Goal: Navigation & Orientation: Find specific page/section

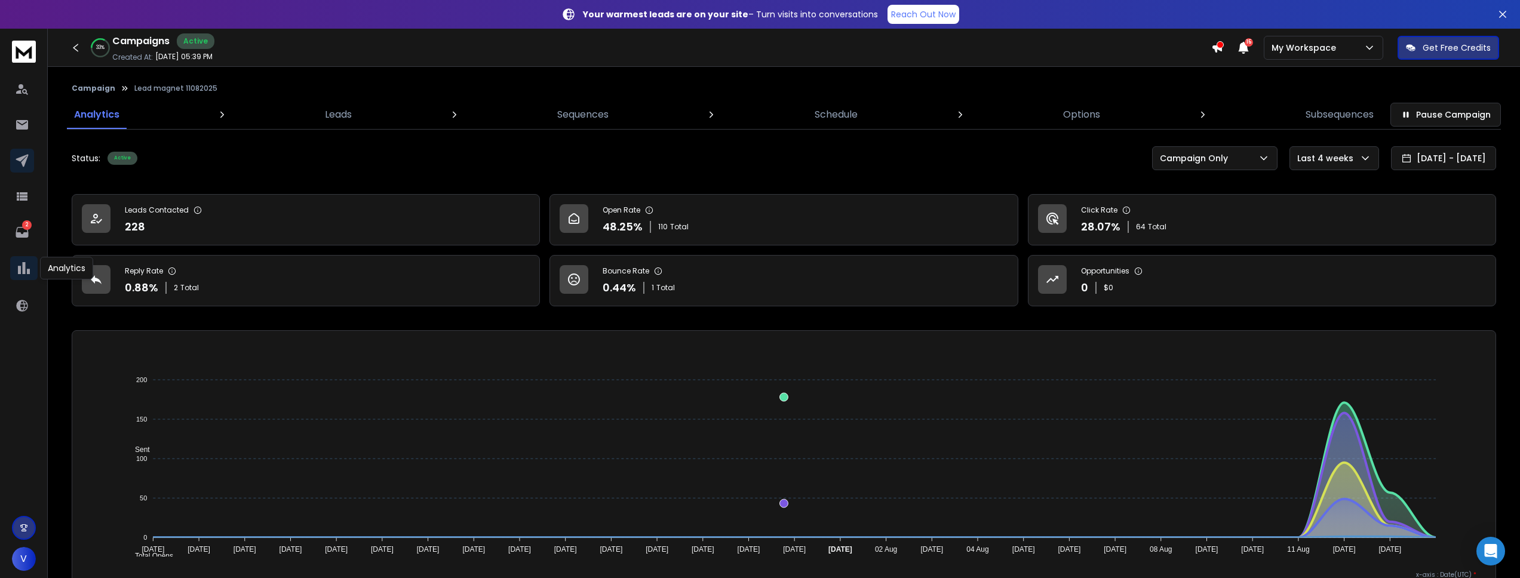
click at [19, 264] on icon at bounding box center [24, 268] width 18 height 18
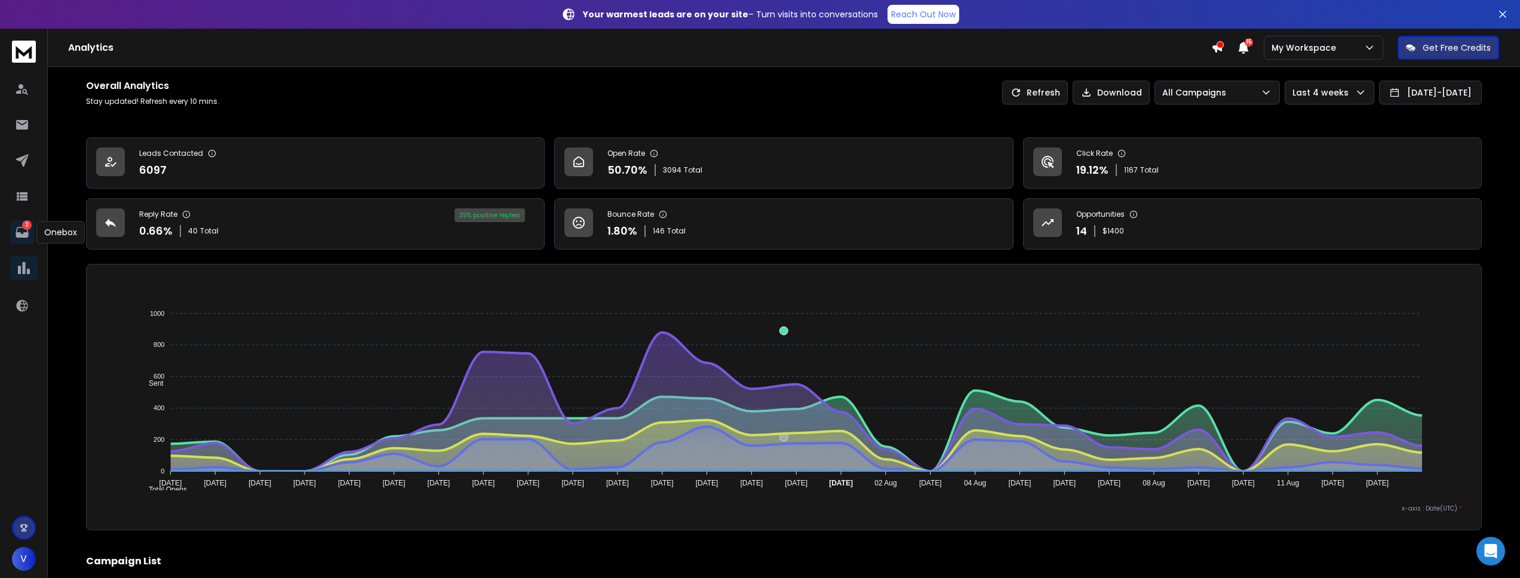
click at [25, 225] on p "2" at bounding box center [27, 225] width 10 height 10
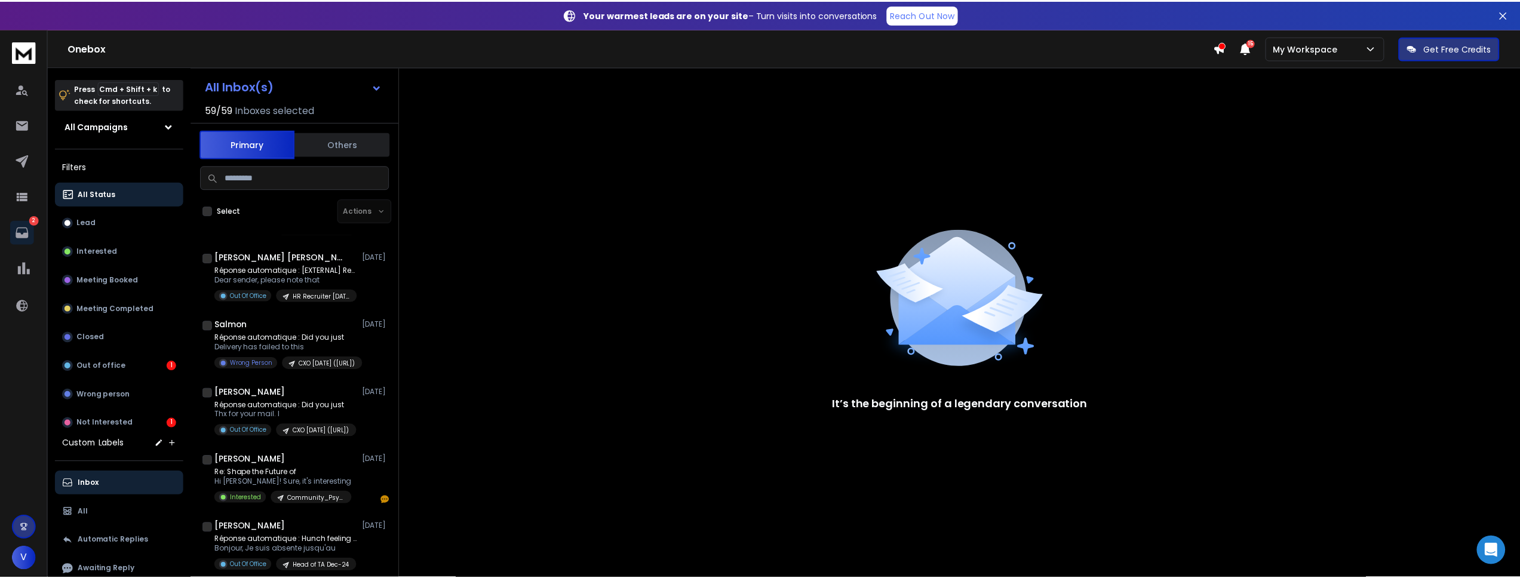
scroll to position [2046, 0]
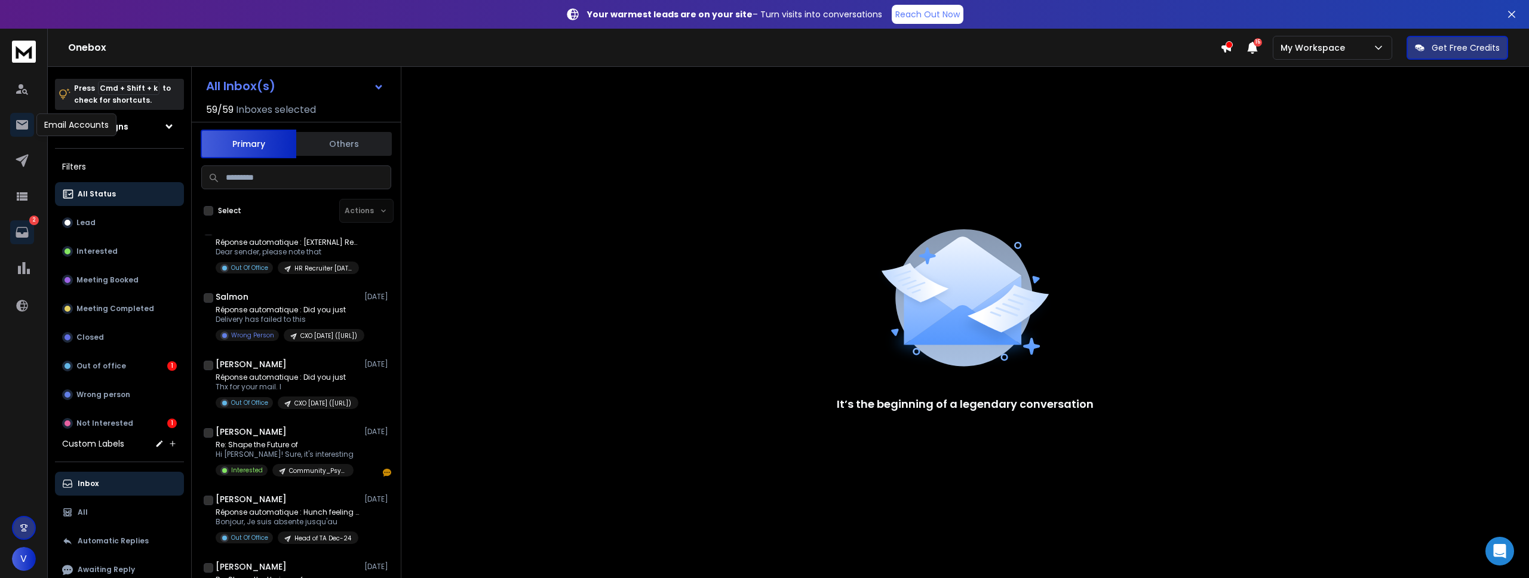
click at [26, 123] on icon at bounding box center [22, 125] width 12 height 10
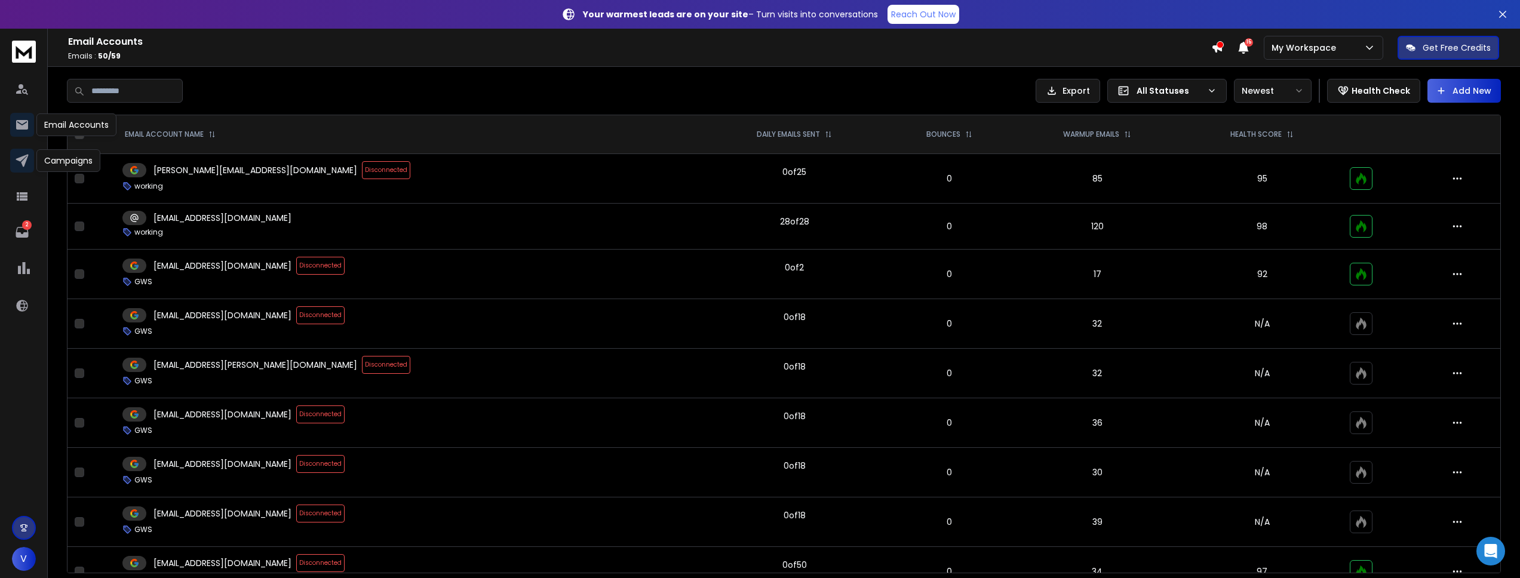
click at [30, 158] on link at bounding box center [22, 161] width 24 height 24
